Goal: Task Accomplishment & Management: Manage account settings

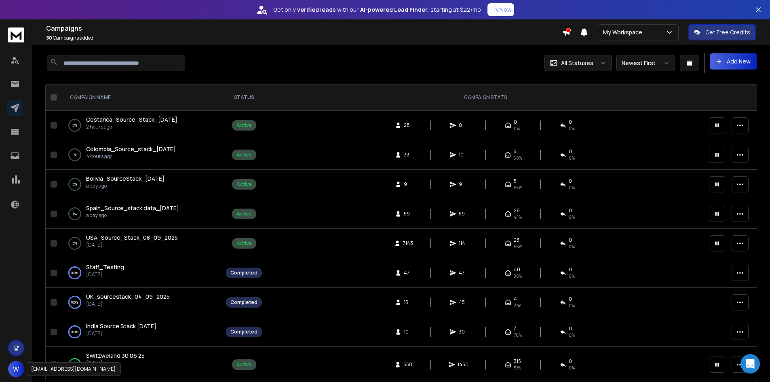
click at [12, 366] on span "W" at bounding box center [16, 369] width 16 height 16
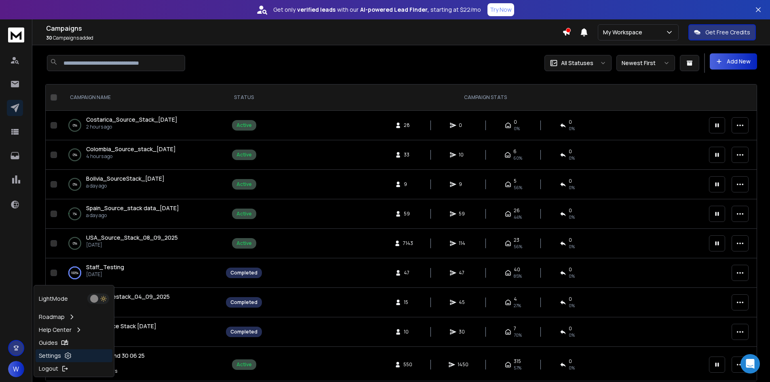
click at [47, 354] on p "Settings" at bounding box center [50, 356] width 22 height 8
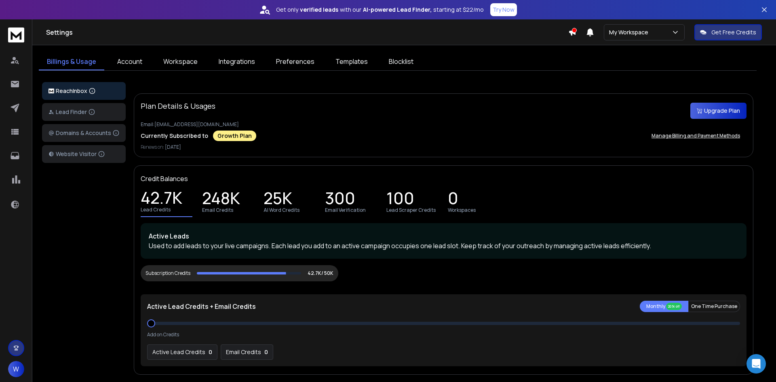
drag, startPoint x: 165, startPoint y: 146, endPoint x: 195, endPoint y: 146, distance: 29.9
click at [192, 146] on p "Renews on: [DATE]" at bounding box center [444, 147] width 606 height 6
click at [198, 147] on p "Renews on: [DATE]" at bounding box center [444, 147] width 606 height 6
drag, startPoint x: 199, startPoint y: 147, endPoint x: 133, endPoint y: 142, distance: 65.8
click at [134, 142] on div "Plan Details & Usages Upgrade Plan Email: [EMAIL_ADDRESS][DOMAIN_NAME] Currentl…" at bounding box center [444, 125] width 620 height 64
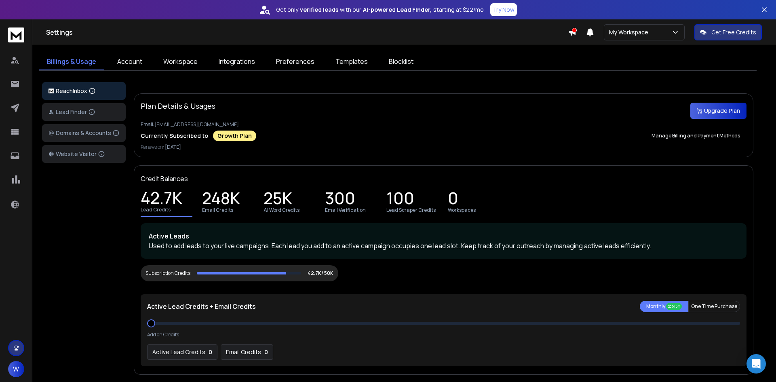
click at [197, 150] on p "Renews on: [DATE]" at bounding box center [444, 147] width 606 height 6
drag, startPoint x: 203, startPoint y: 135, endPoint x: 140, endPoint y: 139, distance: 64.0
click at [141, 139] on p "Currently Subscribed to" at bounding box center [175, 136] width 68 height 8
click at [197, 152] on div "Plan Details & Usages Upgrade Plan Email: [EMAIL_ADDRESS][DOMAIN_NAME] Currentl…" at bounding box center [444, 125] width 620 height 64
drag, startPoint x: 140, startPoint y: 147, endPoint x: 195, endPoint y: 146, distance: 55.0
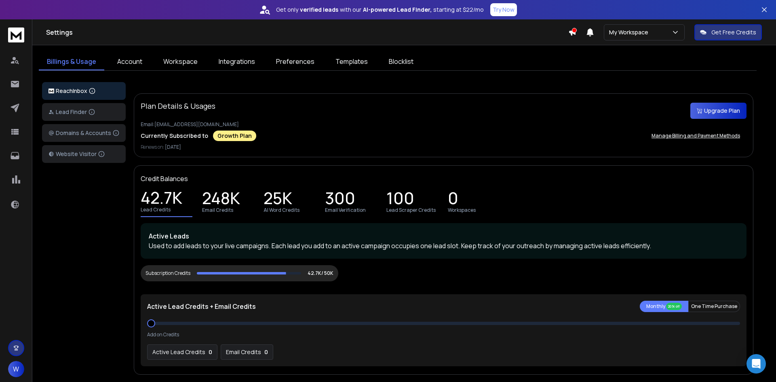
click at [195, 146] on p "Renews on: [DATE]" at bounding box center [444, 147] width 606 height 6
click at [198, 146] on p "Renews on: [DATE]" at bounding box center [444, 147] width 606 height 6
drag, startPoint x: 198, startPoint y: 146, endPoint x: 144, endPoint y: 141, distance: 54.1
click at [145, 143] on div "Plan Details & Usages Upgrade Plan Email: [EMAIL_ADDRESS][DOMAIN_NAME] Currentl…" at bounding box center [444, 125] width 620 height 64
click at [141, 102] on p "Plan Details & Usages" at bounding box center [178, 105] width 75 height 11
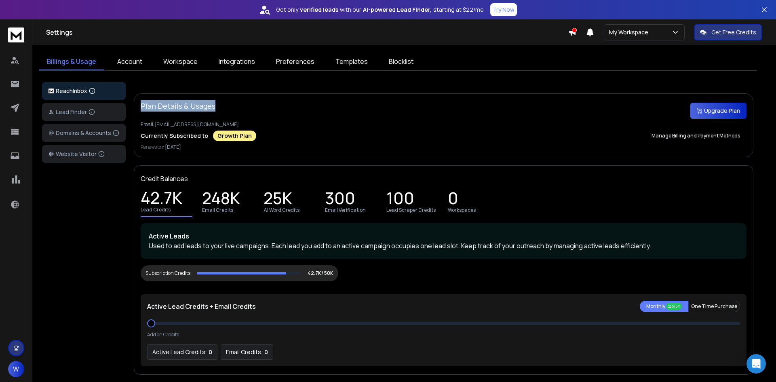
drag, startPoint x: 138, startPoint y: 104, endPoint x: 223, endPoint y: 104, distance: 85.7
click at [223, 104] on div "Plan Details & Usages Upgrade Plan Email: [EMAIL_ADDRESS][DOMAIN_NAME] Currentl…" at bounding box center [444, 125] width 620 height 64
click at [301, 134] on div "Currently Subscribed to Growth Plan" at bounding box center [391, 136] width 500 height 16
